Goal: Task Accomplishment & Management: Manage account settings

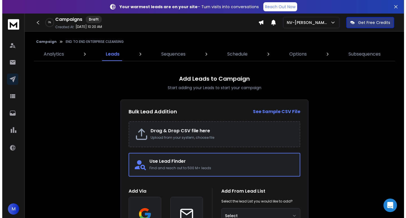
scroll to position [38, 0]
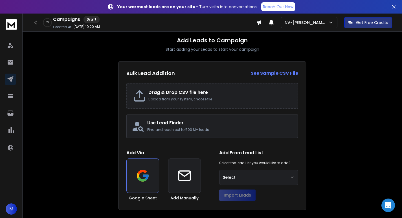
click at [145, 170] on icon at bounding box center [143, 175] width 14 height 17
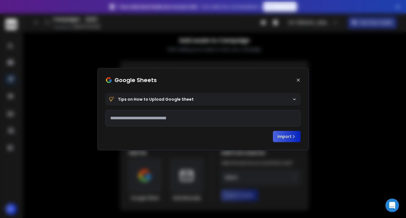
drag, startPoint x: 192, startPoint y: 123, endPoint x: 194, endPoint y: 120, distance: 3.0
click at [192, 121] on input at bounding box center [202, 118] width 195 height 16
paste input "**********"
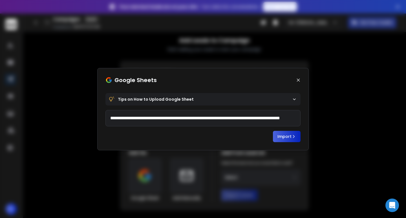
scroll to position [0, 63]
type input "**********"
click at [289, 140] on button "Import" at bounding box center [287, 136] width 28 height 11
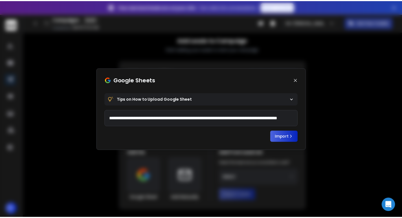
scroll to position [0, 0]
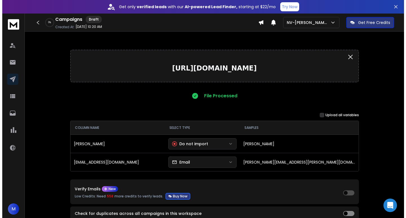
scroll to position [66, 0]
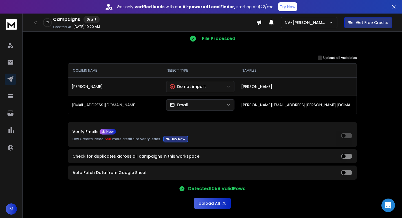
click at [232, 84] on button "Do not import" at bounding box center [200, 86] width 68 height 11
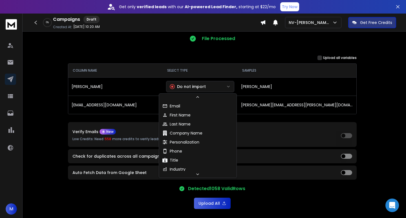
scroll to position [57, 0]
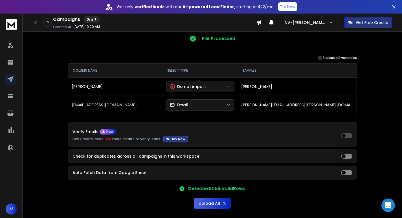
click at [298, 197] on div "[URL][DOMAIN_NAME] File Processed Upload all variables COLUMN NAME SELECT TYPE …" at bounding box center [212, 104] width 289 height 225
drag, startPoint x: 221, startPoint y: 205, endPoint x: 224, endPoint y: 200, distance: 5.9
click at [224, 200] on button "Upload All" at bounding box center [212, 203] width 37 height 11
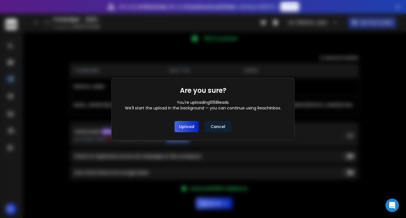
click at [187, 124] on button "Upload" at bounding box center [186, 126] width 24 height 11
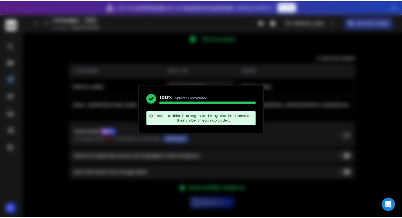
scroll to position [50, 0]
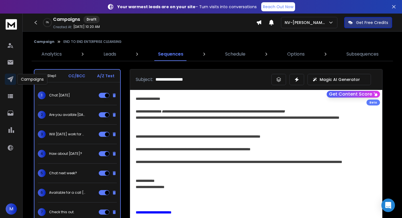
click at [10, 78] on icon at bounding box center [10, 79] width 6 height 6
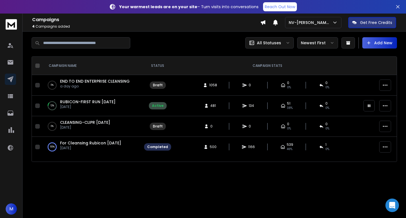
click at [88, 85] on p "a day ago" at bounding box center [95, 86] width 70 height 5
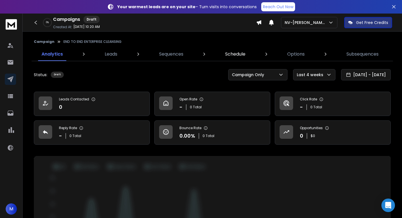
click at [237, 54] on p "Schedule" at bounding box center [235, 54] width 20 height 7
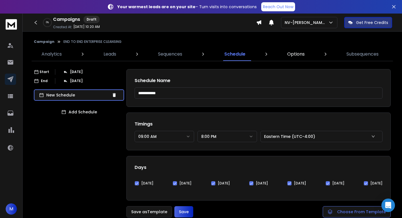
click at [304, 54] on link "Options" at bounding box center [296, 54] width 24 height 14
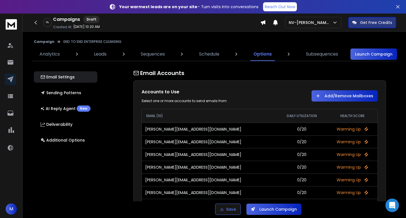
click at [342, 93] on button "Add/Remove Mailboxes" at bounding box center [344, 95] width 66 height 11
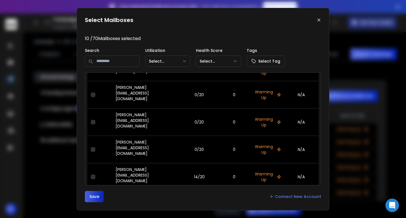
scroll to position [1064, 0]
